Goal: Navigation & Orientation: Find specific page/section

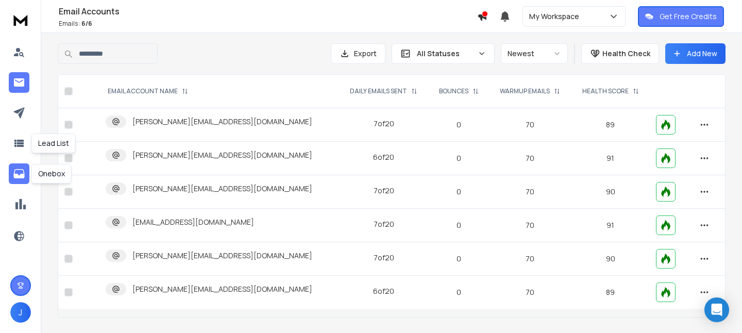
click at [16, 172] on icon at bounding box center [19, 174] width 12 height 12
